Goal: Task Accomplishment & Management: Manage account settings

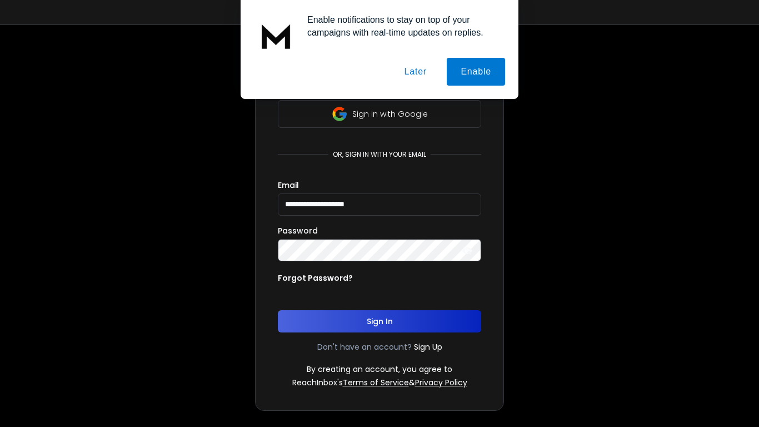
type input "**********"
click at [380, 321] on button "Sign In" at bounding box center [379, 321] width 203 height 22
